Goal: Answer question/provide support

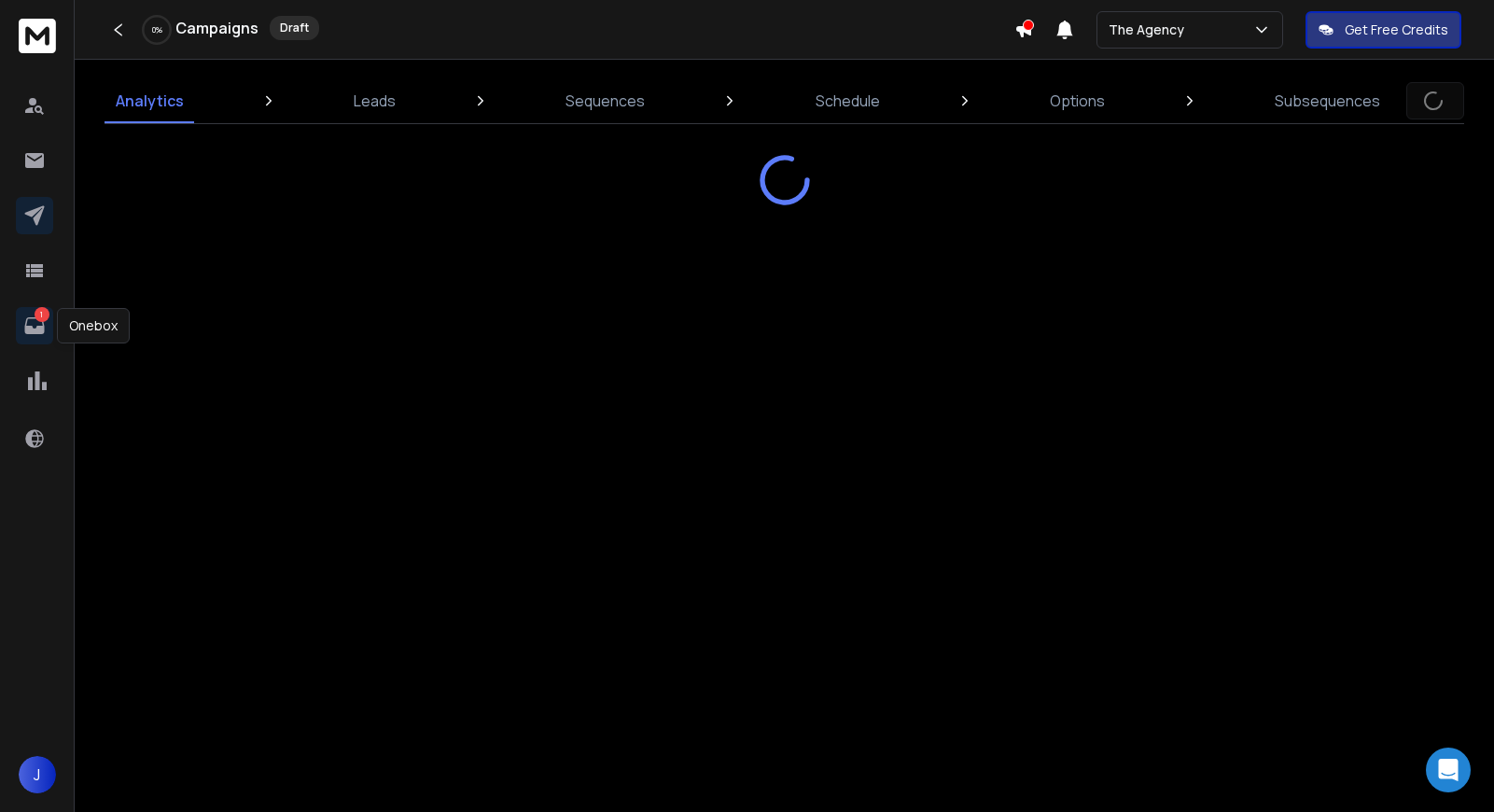
click at [36, 326] on icon at bounding box center [34, 326] width 23 height 23
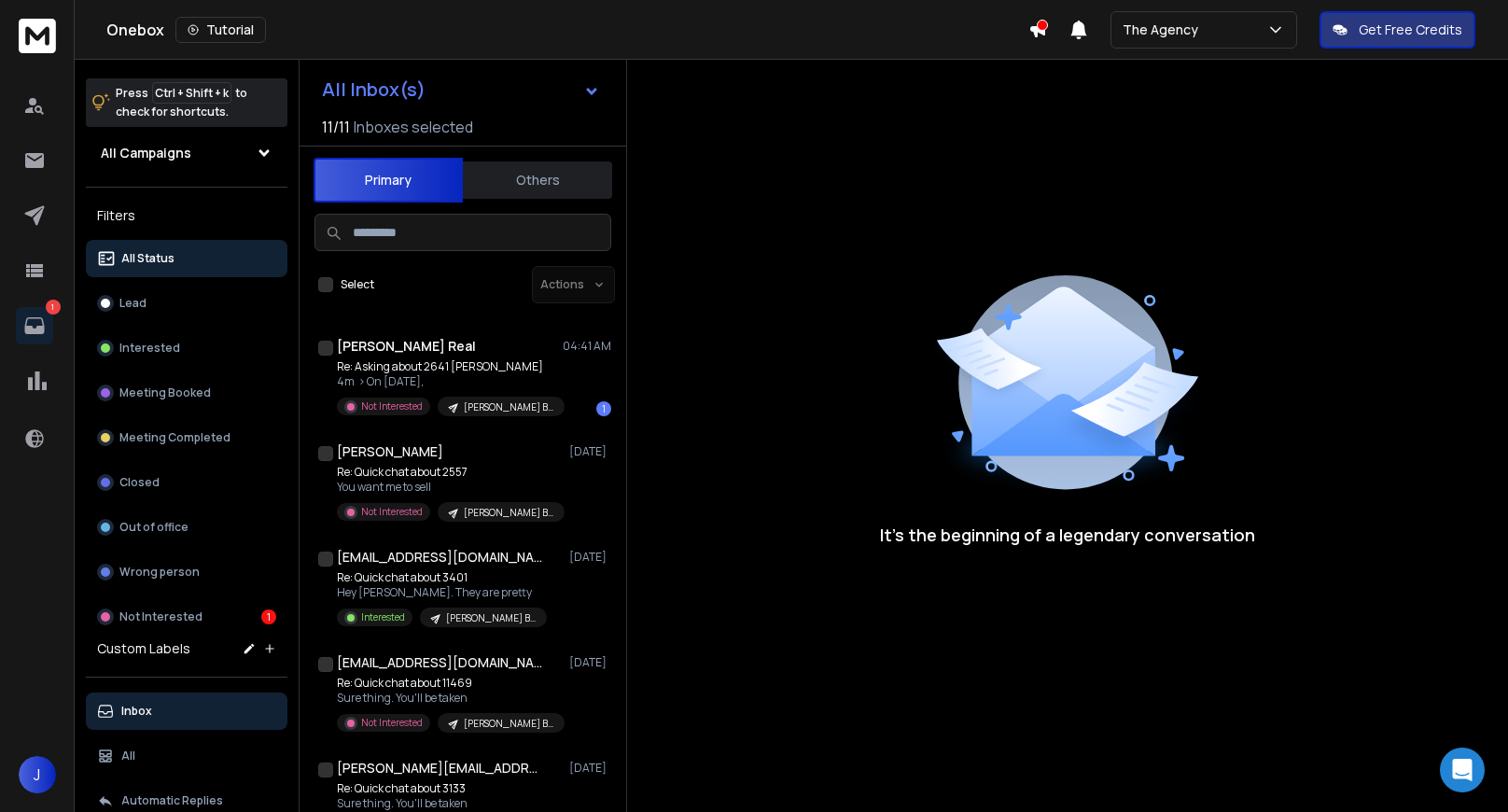
click at [211, 247] on button "All Status" at bounding box center [186, 259] width 202 height 38
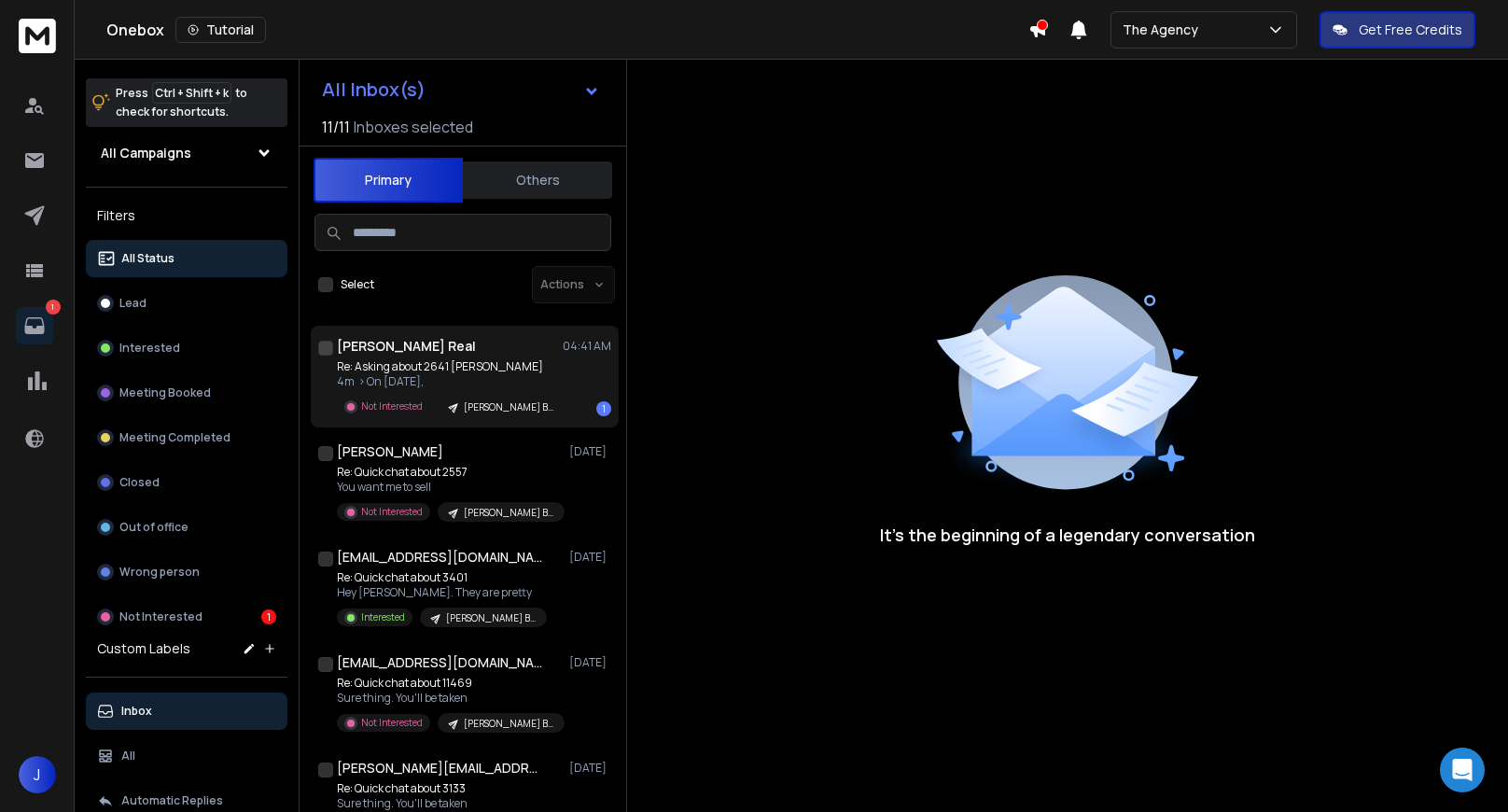
click at [523, 370] on p "Re: Asking about 2641 [PERSON_NAME]" at bounding box center [449, 366] width 224 height 15
click at [522, 365] on p "Re: Asking about 2641 [PERSON_NAME]" at bounding box center [449, 366] width 224 height 15
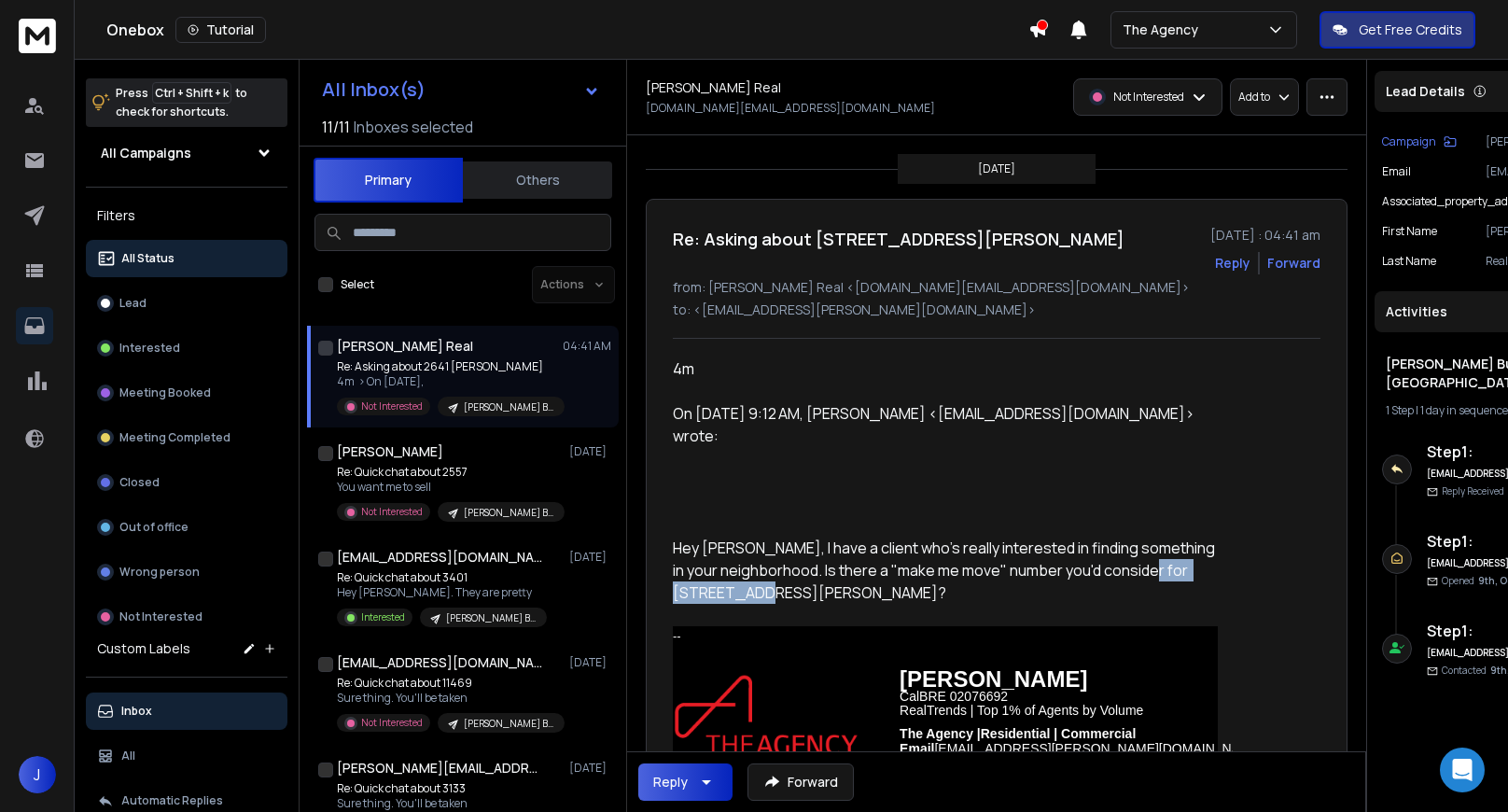
drag, startPoint x: 1139, startPoint y: 576, endPoint x: 1145, endPoint y: 593, distance: 18.0
click at [1145, 593] on div "Hey [PERSON_NAME], I have a client who's really interested in finding something…" at bounding box center [945, 570] width 545 height 68
copy div "[STREET_ADDRESS][PERSON_NAME]?"
